Goal: Task Accomplishment & Management: Manage account settings

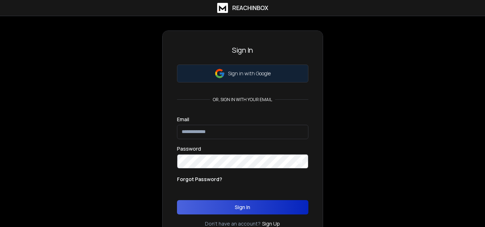
click at [243, 76] on p "Sign in with Google" at bounding box center [249, 73] width 43 height 7
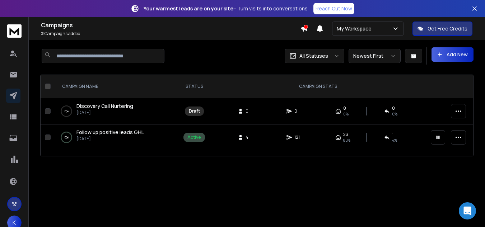
click at [105, 134] on span "Follow up positive leads GHL" at bounding box center [111, 132] width 68 height 7
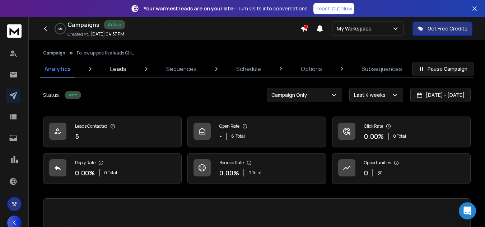
click at [122, 68] on p "Leads" at bounding box center [118, 69] width 16 height 9
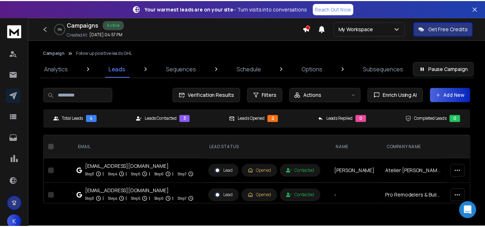
scroll to position [59, 0]
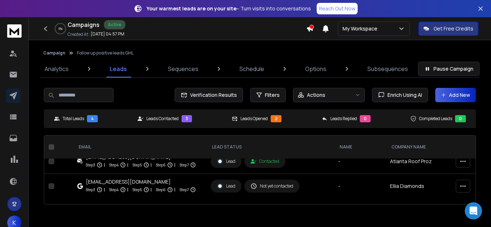
click at [460, 188] on icon "button" at bounding box center [463, 186] width 6 height 6
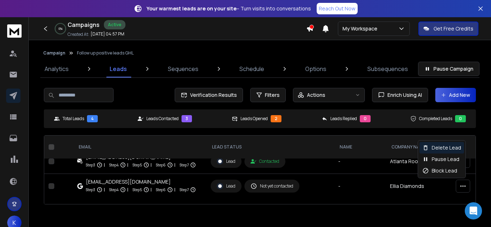
click at [441, 151] on p "Delete Lead" at bounding box center [446, 147] width 29 height 7
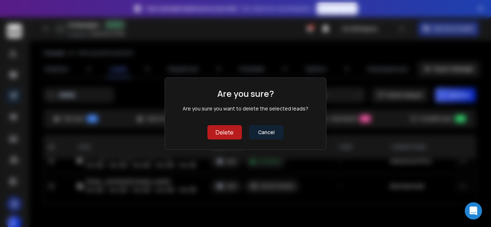
click at [233, 133] on button "Delete" at bounding box center [224, 132] width 34 height 14
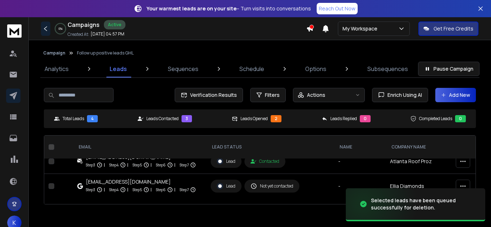
click at [46, 29] on icon at bounding box center [45, 28] width 3 height 5
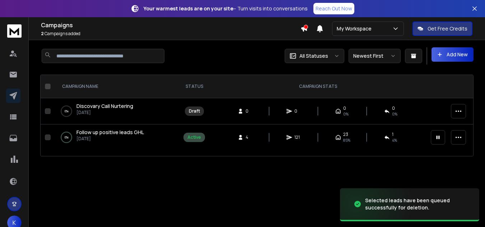
click at [109, 112] on p "[DATE]" at bounding box center [105, 113] width 57 height 6
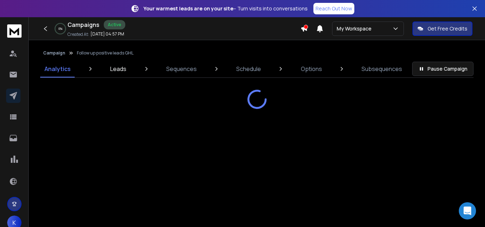
click at [120, 73] on link "Leads" at bounding box center [118, 68] width 25 height 17
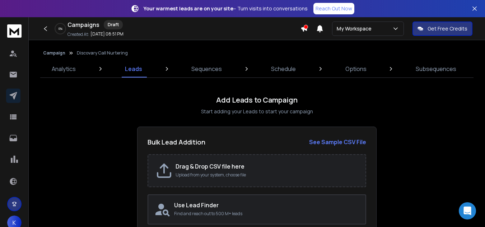
click at [199, 173] on p "Upload from your system, choose file" at bounding box center [267, 175] width 183 height 6
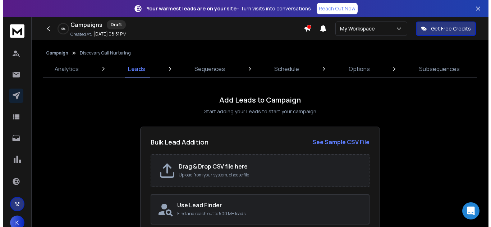
scroll to position [99, 0]
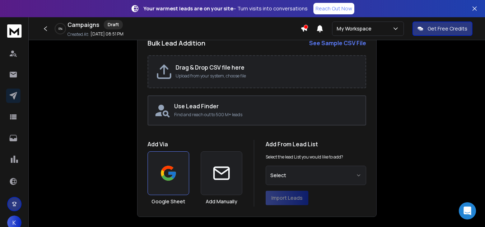
click at [180, 170] on div at bounding box center [169, 174] width 42 height 44
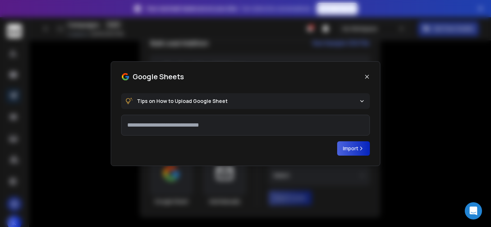
click at [168, 123] on input at bounding box center [245, 125] width 249 height 21
click at [367, 75] on icon at bounding box center [367, 77] width 6 height 6
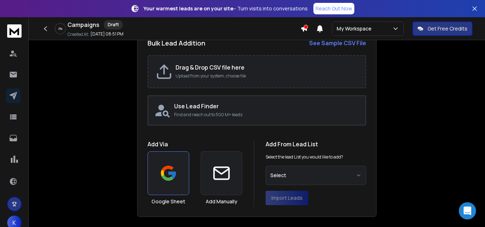
click at [165, 182] on icon at bounding box center [169, 174] width 18 height 22
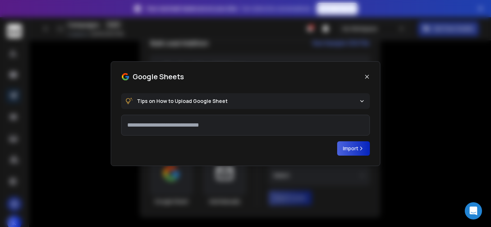
click at [192, 122] on input at bounding box center [245, 125] width 249 height 21
paste input "**********"
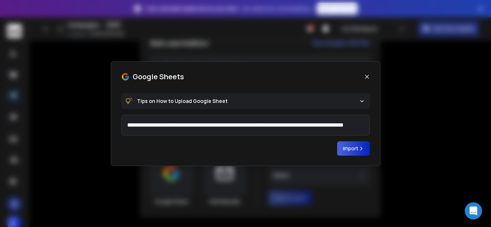
scroll to position [0, 74]
type input "**********"
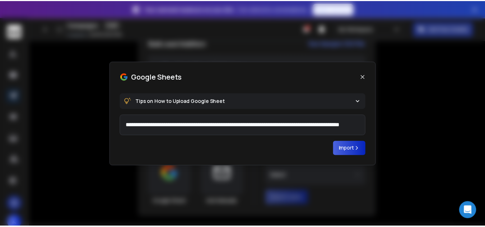
scroll to position [0, 0]
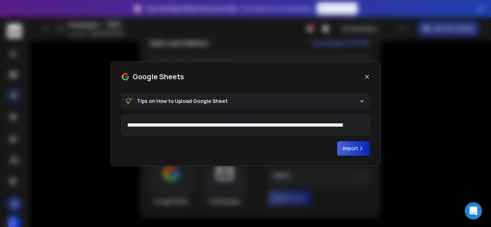
click at [348, 146] on button "Import" at bounding box center [353, 149] width 33 height 14
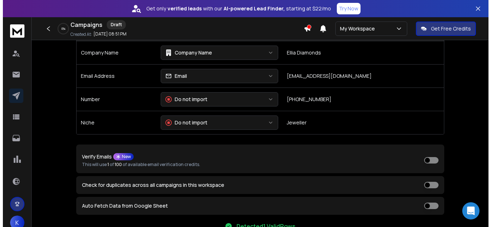
scroll to position [130, 0]
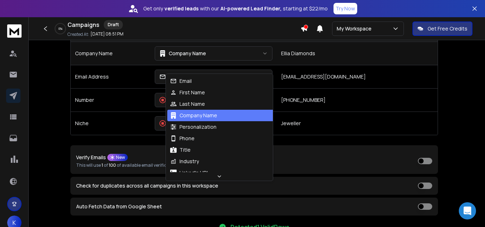
click at [273, 61] on button "Company Name" at bounding box center [214, 53] width 118 height 14
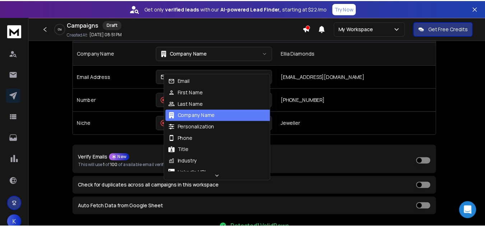
scroll to position [0, 1]
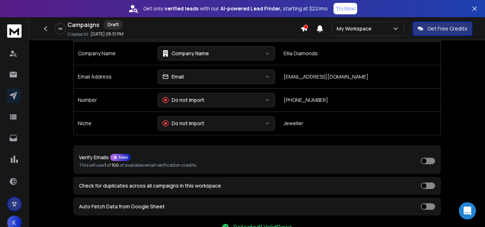
click at [471, 80] on div "[URL][DOMAIN_NAME] File Processed Upload all variables COLUMN NAME SELECT TYPE …" at bounding box center [242, 76] width 485 height 377
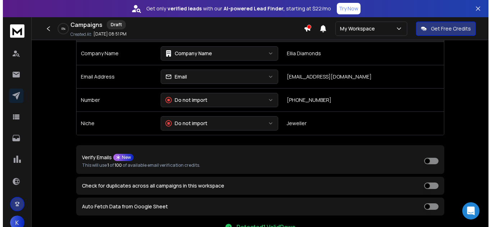
scroll to position [179, 0]
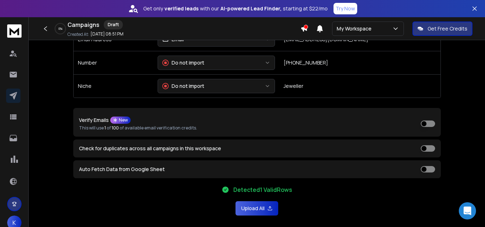
click at [257, 216] on button "Upload All" at bounding box center [257, 209] width 43 height 14
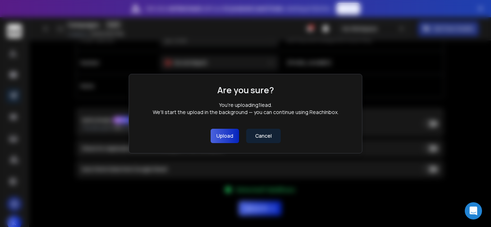
click at [222, 136] on button "Upload" at bounding box center [225, 136] width 28 height 14
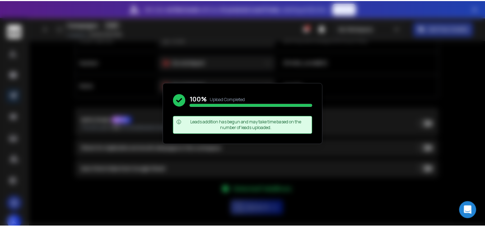
scroll to position [158, 0]
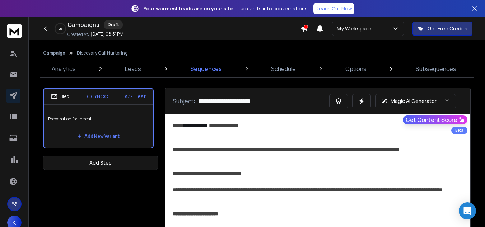
click at [265, 128] on div "**********" at bounding box center [315, 126] width 285 height 8
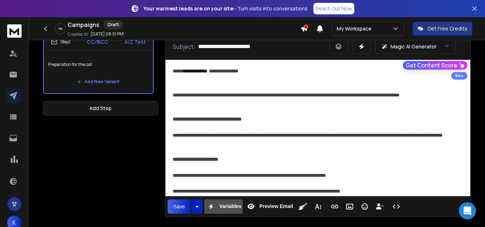
click at [229, 209] on span "Variables" at bounding box center [230, 207] width 25 height 6
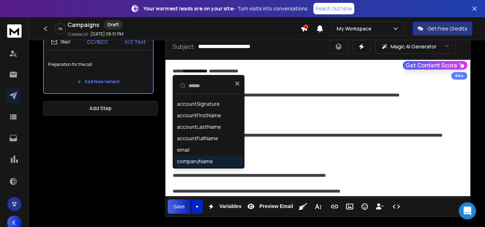
click at [208, 160] on div "companyName" at bounding box center [195, 161] width 36 height 7
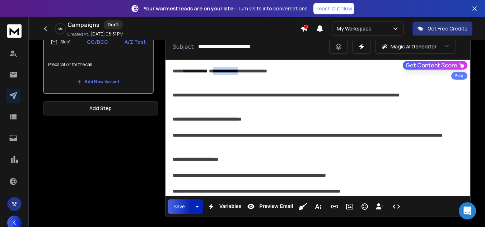
drag, startPoint x: 259, startPoint y: 73, endPoint x: 220, endPoint y: 71, distance: 38.8
click at [220, 71] on div "**********" at bounding box center [315, 71] width 285 height 8
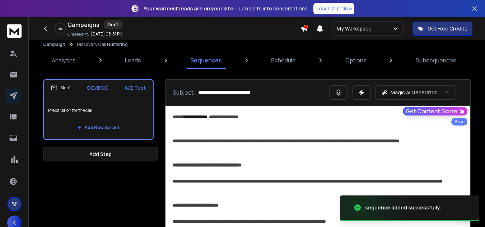
scroll to position [0, 0]
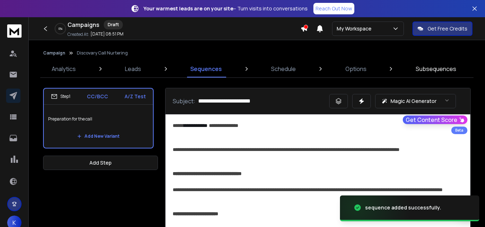
click at [433, 67] on p "Subsequences" at bounding box center [436, 69] width 41 height 9
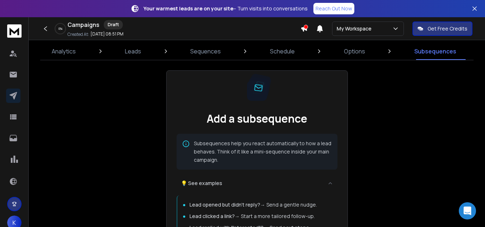
scroll to position [7, 0]
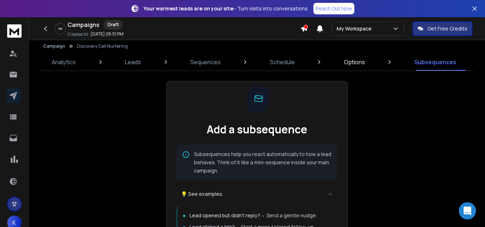
click at [367, 63] on link "Options" at bounding box center [355, 62] width 30 height 17
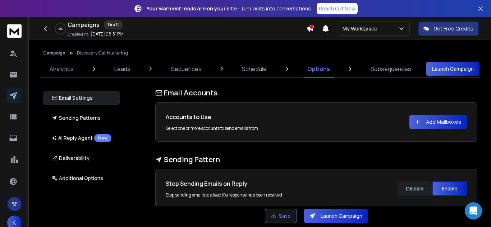
click at [426, 123] on button "Add Mailboxes" at bounding box center [437, 122] width 57 height 14
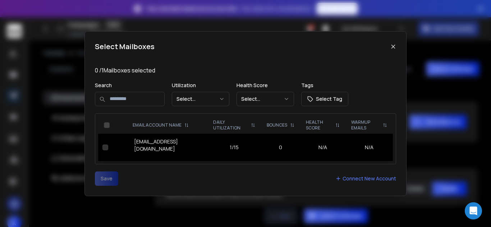
click at [107, 127] on button "button" at bounding box center [107, 126] width 6 height 6
click at [113, 178] on button "Save" at bounding box center [106, 179] width 23 height 14
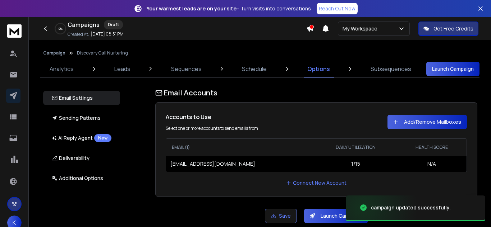
click at [364, 98] on h1 "Email Accounts" at bounding box center [316, 93] width 322 height 10
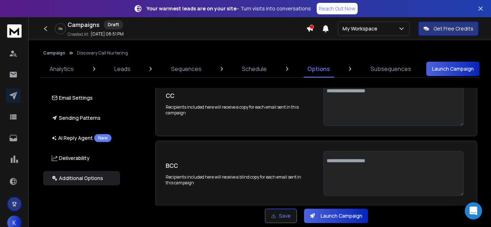
scroll to position [1475, 0]
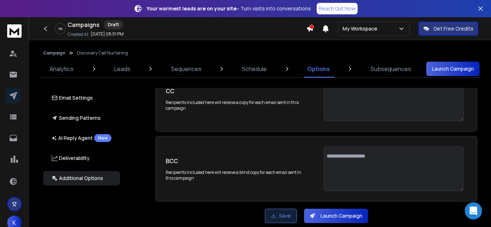
click at [276, 217] on icon "submit" at bounding box center [273, 216] width 5 height 5
